Goal: Information Seeking & Learning: Check status

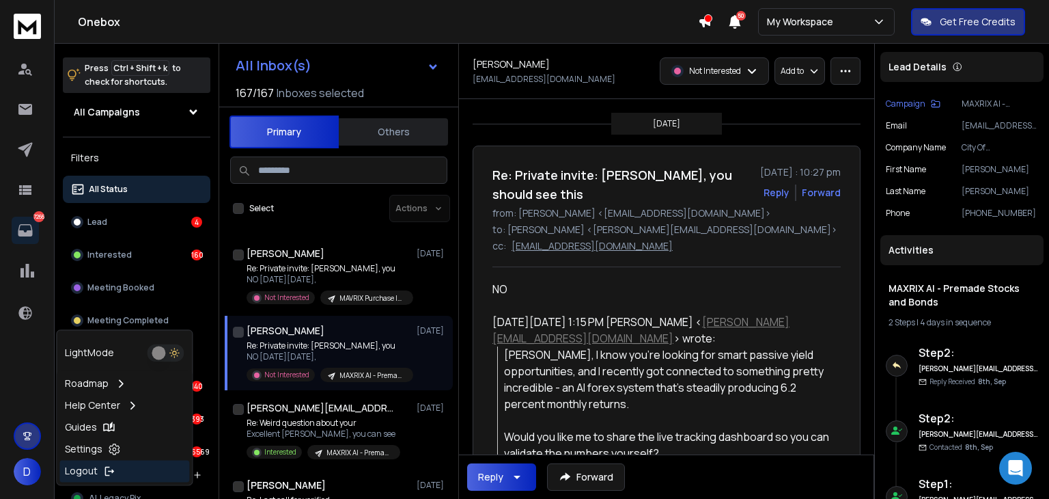
click at [138, 468] on div "Logout" at bounding box center [124, 471] width 130 height 22
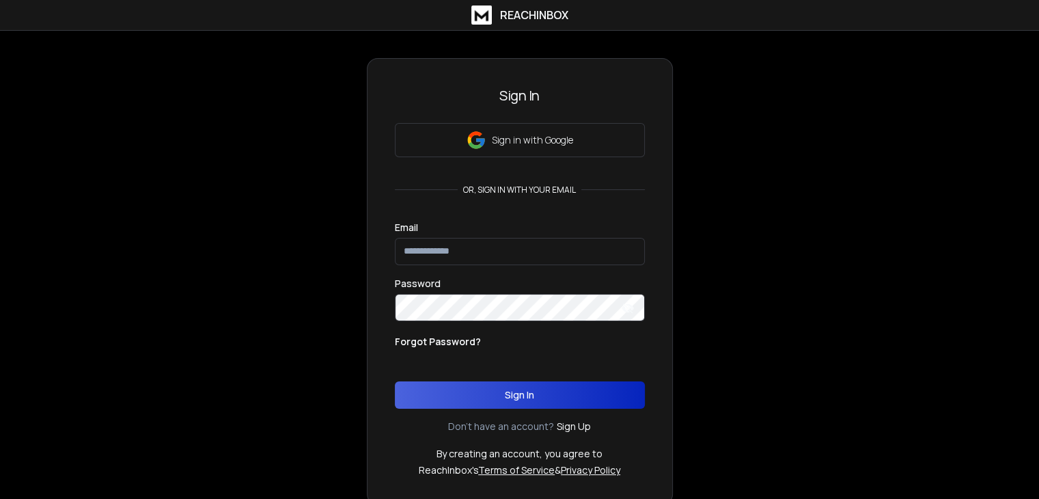
type input "**********"
click at [519, 258] on input "**********" at bounding box center [520, 251] width 250 height 27
click at [518, 402] on button "Sign In" at bounding box center [520, 394] width 250 height 27
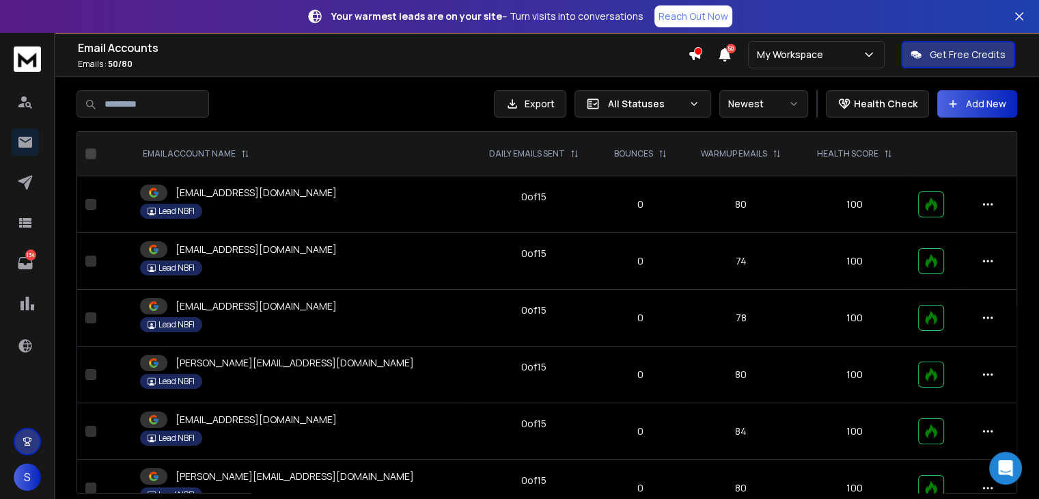
click at [0, 498] on nordpass-portal at bounding box center [0, 499] width 0 height 0
click at [1014, 27] on div at bounding box center [1019, 16] width 12 height 33
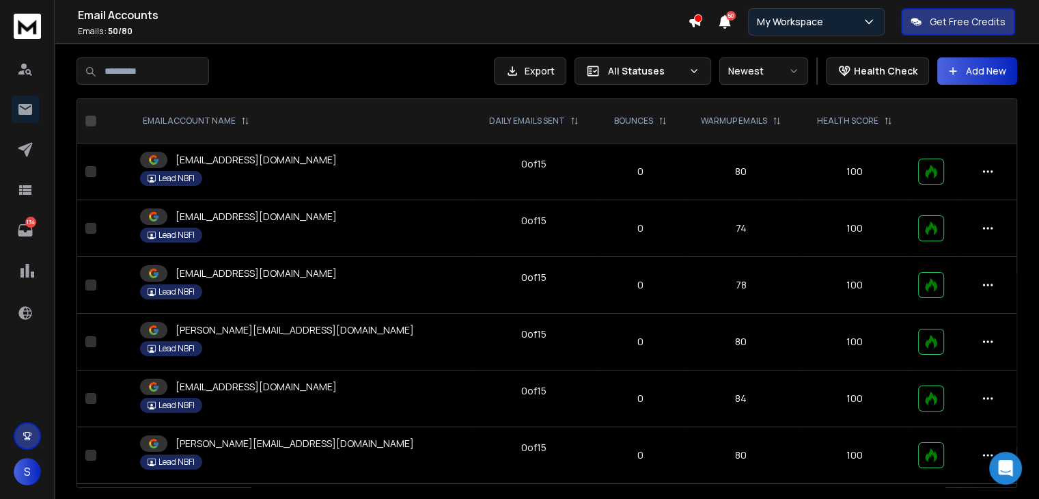
click at [781, 21] on p "My Workspace" at bounding box center [793, 22] width 72 height 14
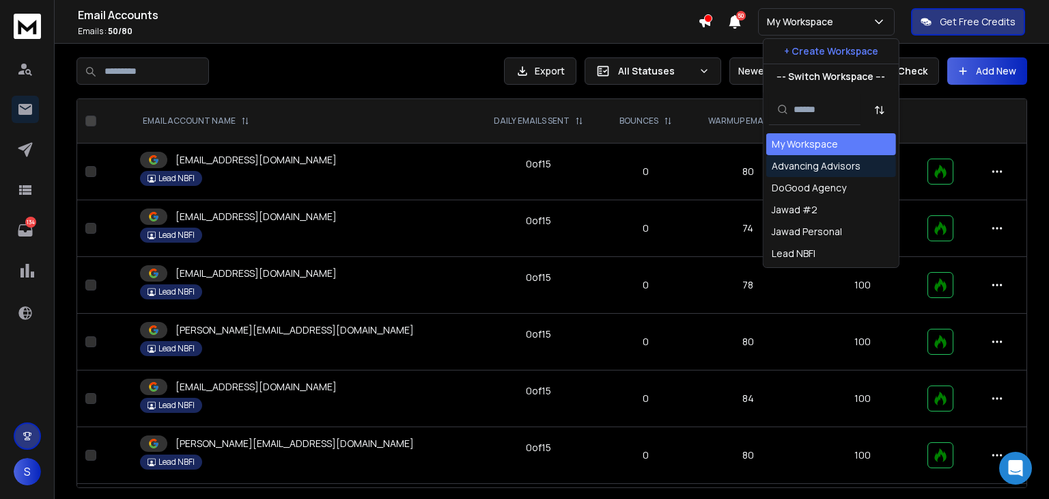
click at [820, 165] on div "Advancing Advisors" at bounding box center [816, 166] width 89 height 14
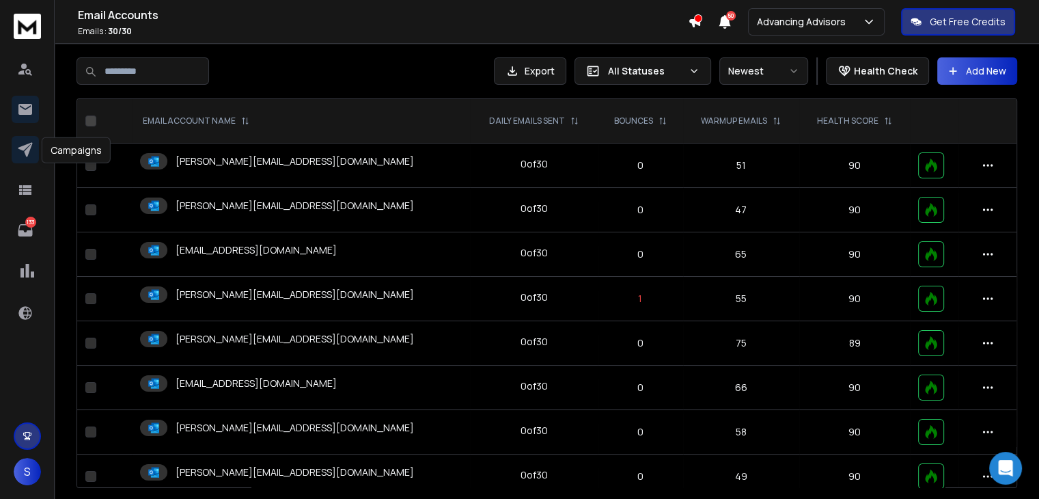
click at [31, 159] on link at bounding box center [25, 149] width 27 height 27
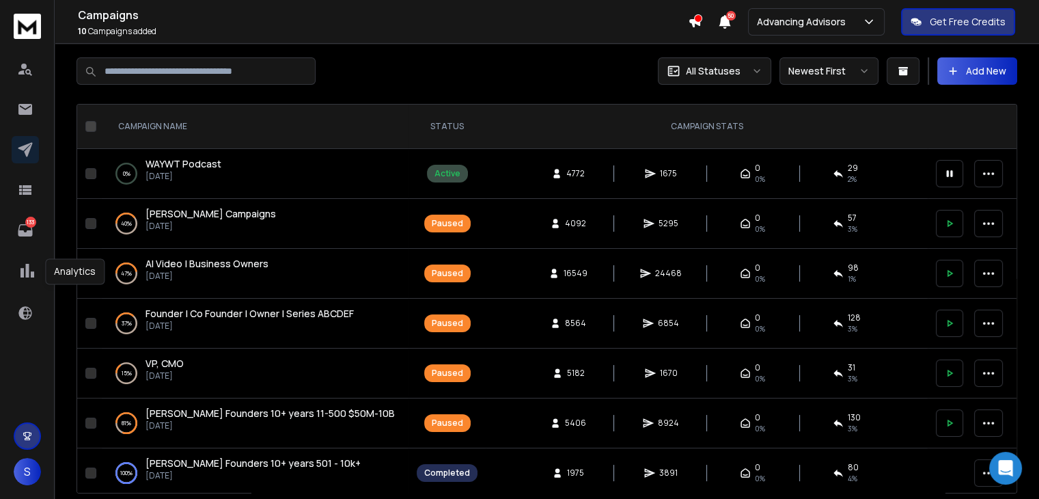
drag, startPoint x: 29, startPoint y: 268, endPoint x: 51, endPoint y: 255, distance: 25.4
click at [27, 267] on icon at bounding box center [27, 270] width 20 height 20
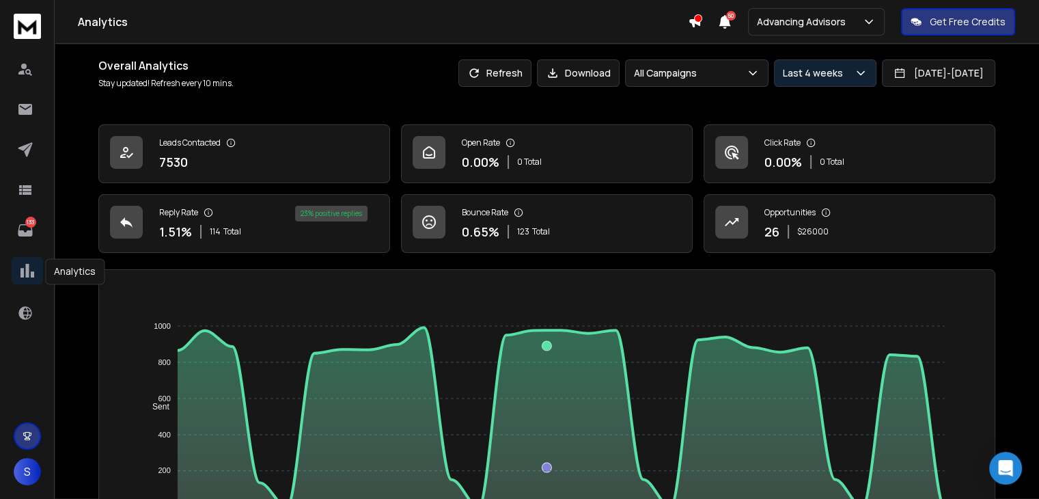
click at [783, 76] on p "Last 4 weeks" at bounding box center [816, 73] width 66 height 14
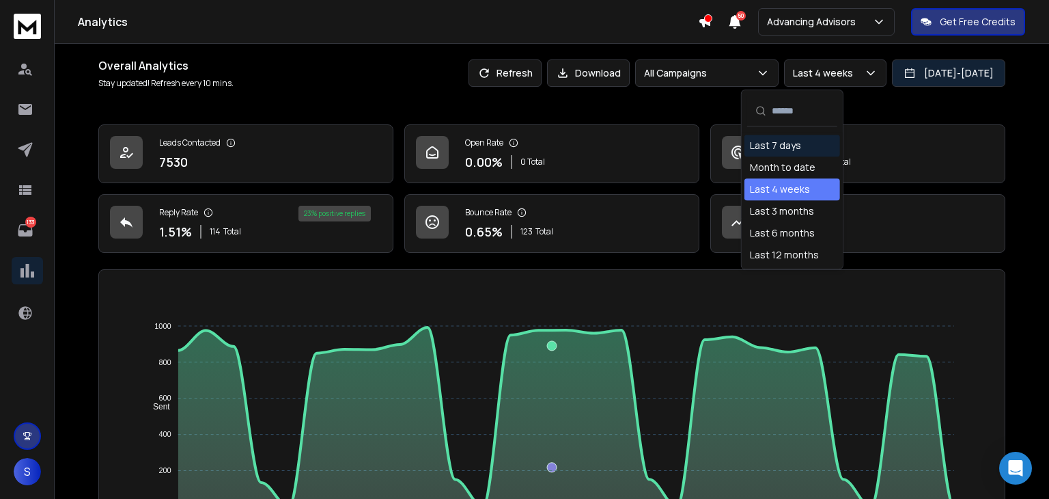
click at [919, 83] on button "[DATE] - [DATE]" at bounding box center [948, 72] width 113 height 27
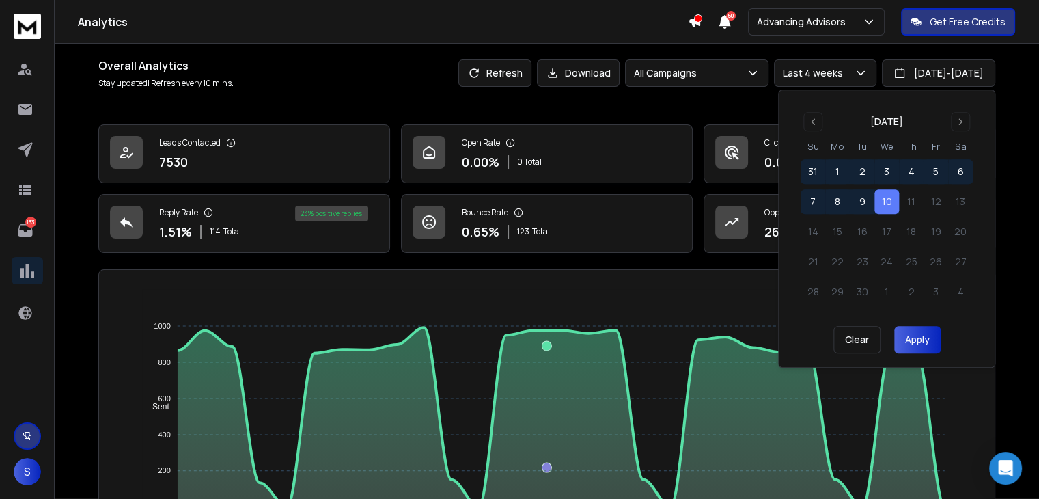
click at [839, 176] on button "1" at bounding box center [837, 171] width 25 height 25
click at [837, 175] on button "1" at bounding box center [837, 171] width 25 height 25
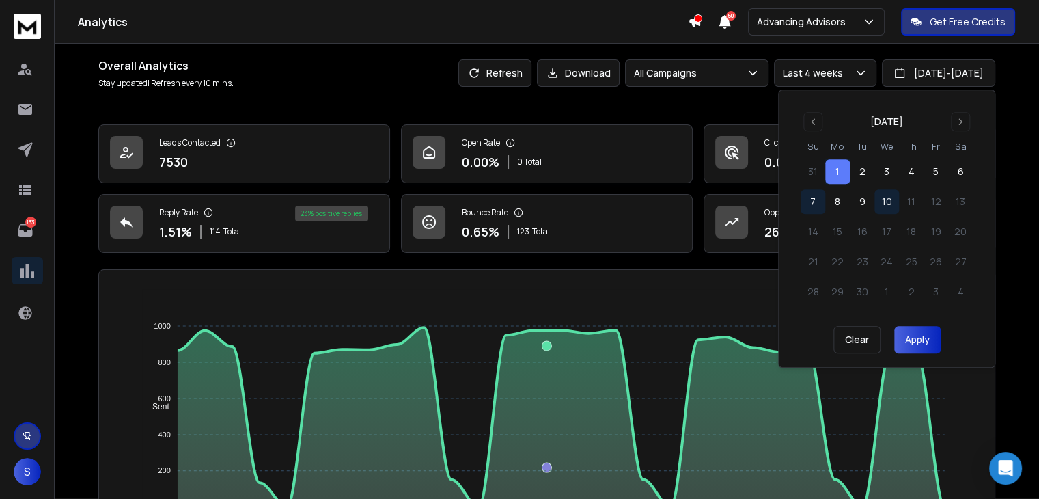
click at [822, 201] on button "7" at bounding box center [812, 201] width 25 height 25
click at [935, 333] on button "Apply" at bounding box center [917, 339] width 46 height 27
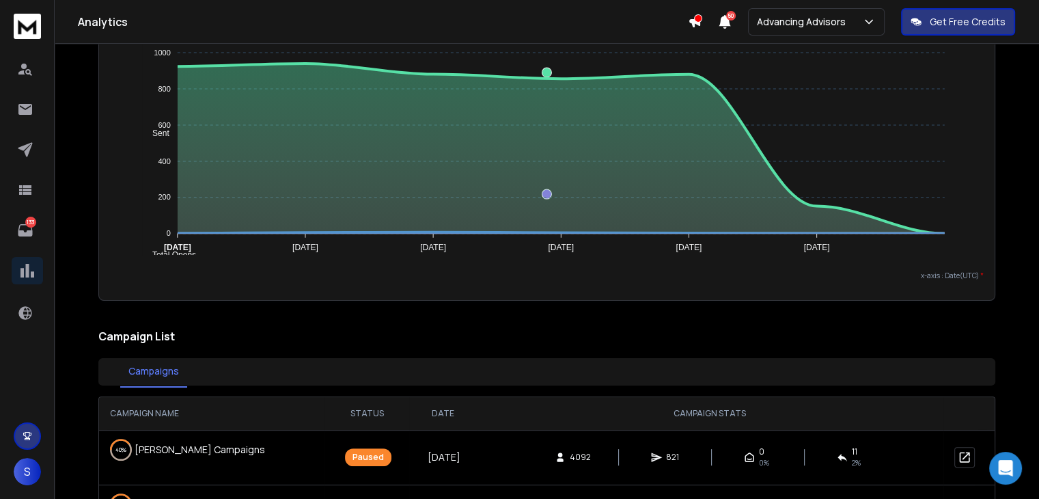
scroll to position [327, 0]
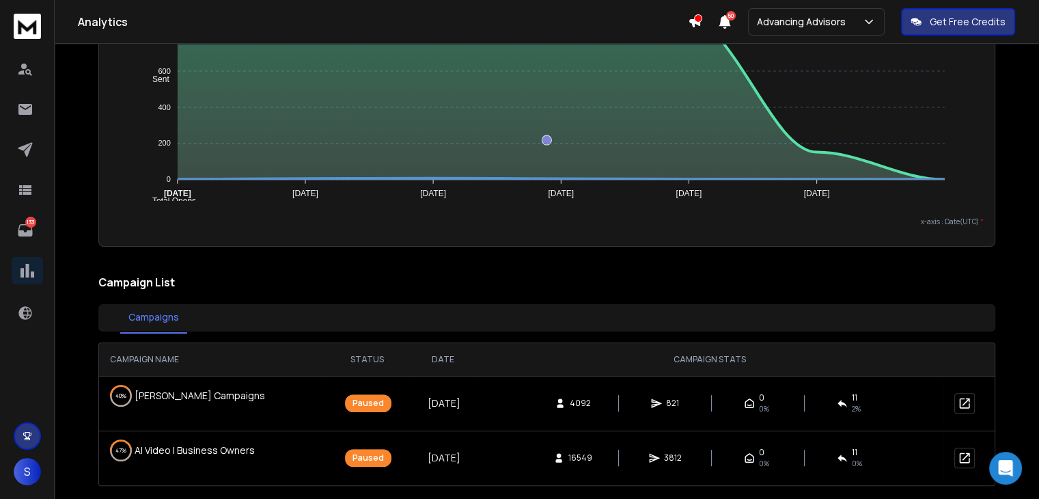
click at [966, 402] on icon at bounding box center [965, 403] width 14 height 14
click at [969, 458] on icon at bounding box center [964, 458] width 10 height 10
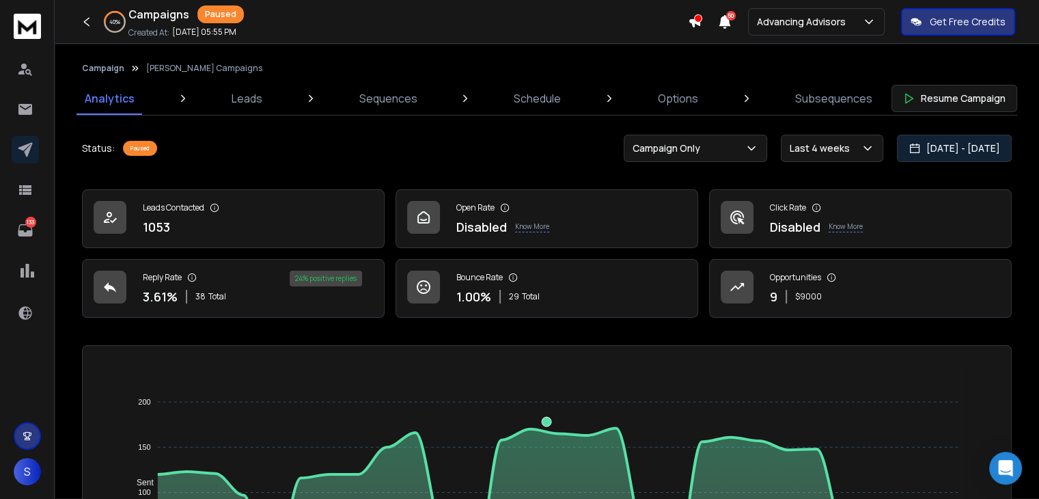
click at [932, 150] on button "[DATE] - [DATE]" at bounding box center [954, 148] width 115 height 27
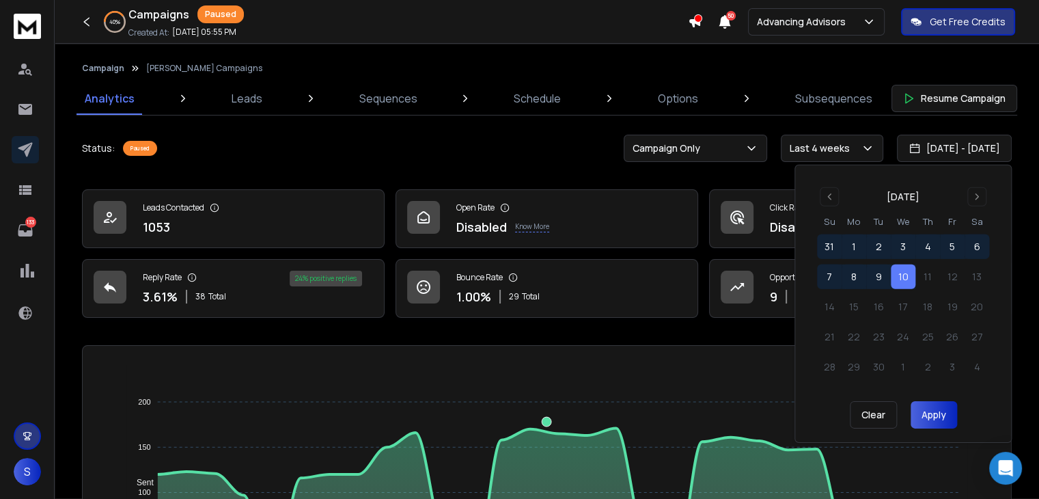
click at [848, 241] on button "1" at bounding box center [853, 246] width 25 height 25
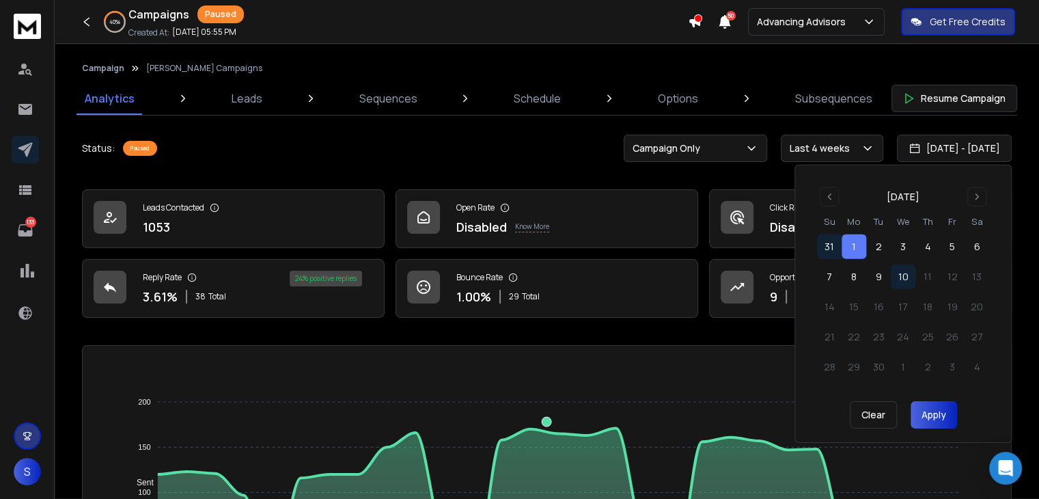
click at [848, 241] on button "1" at bounding box center [853, 246] width 25 height 25
click at [824, 279] on button "7" at bounding box center [829, 276] width 25 height 25
click at [942, 410] on button "Apply" at bounding box center [933, 414] width 46 height 27
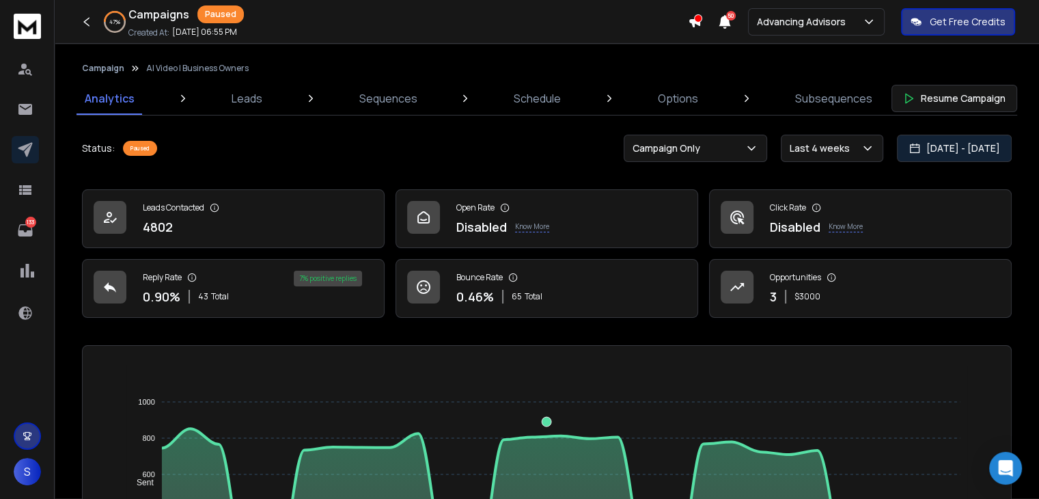
click at [897, 151] on button "[DATE] - [DATE]" at bounding box center [954, 148] width 115 height 27
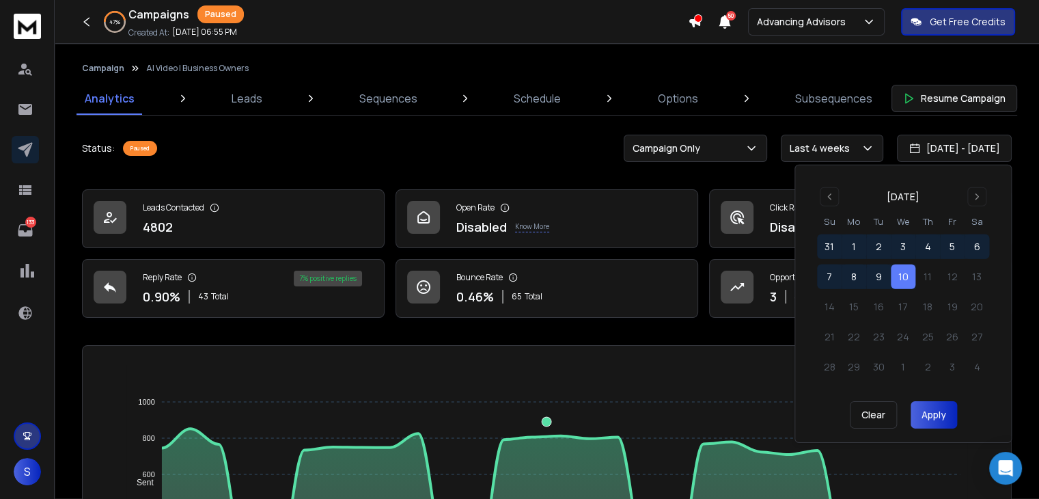
click at [847, 245] on button "1" at bounding box center [853, 246] width 25 height 25
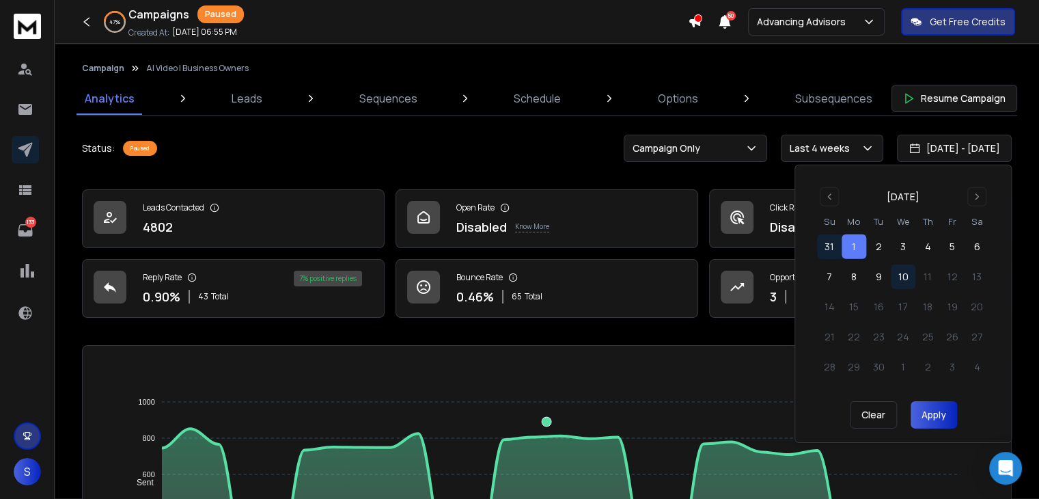
click at [847, 245] on button "1" at bounding box center [853, 246] width 25 height 25
click at [835, 273] on button "7" at bounding box center [829, 276] width 25 height 25
click at [927, 415] on button "Apply" at bounding box center [933, 414] width 46 height 27
